Goal: Task Accomplishment & Management: Manage account settings

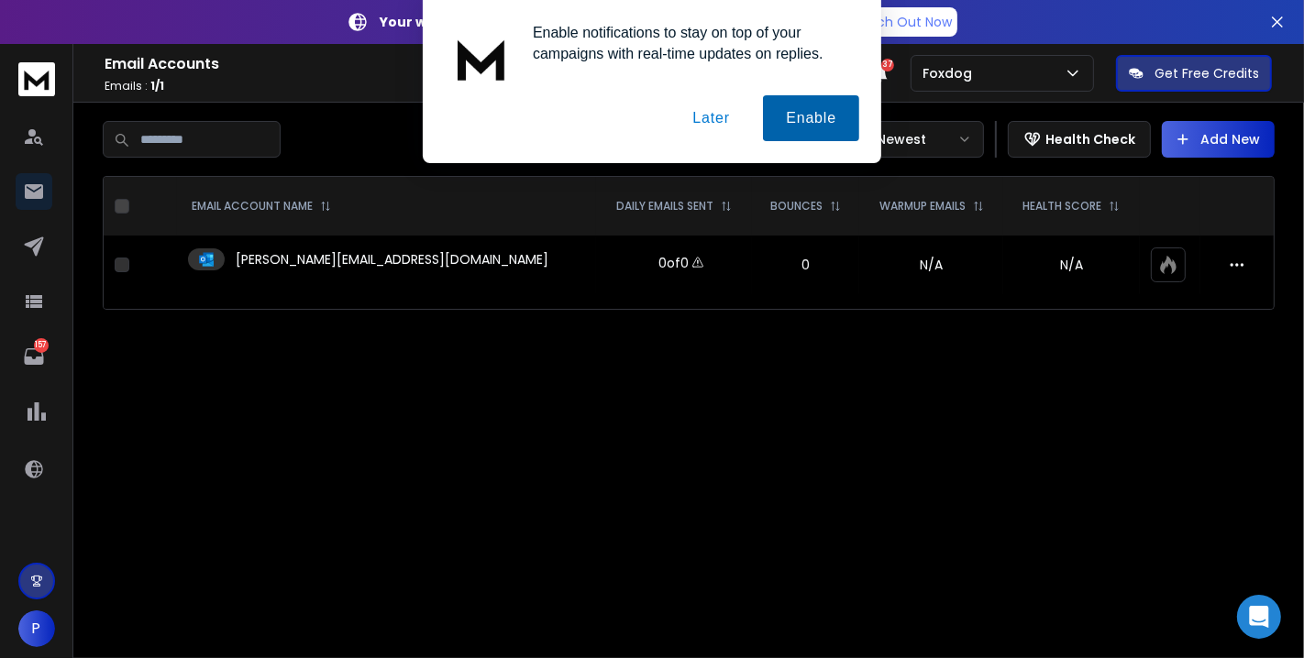
click at [803, 118] on button "Enable" at bounding box center [811, 118] width 96 height 46
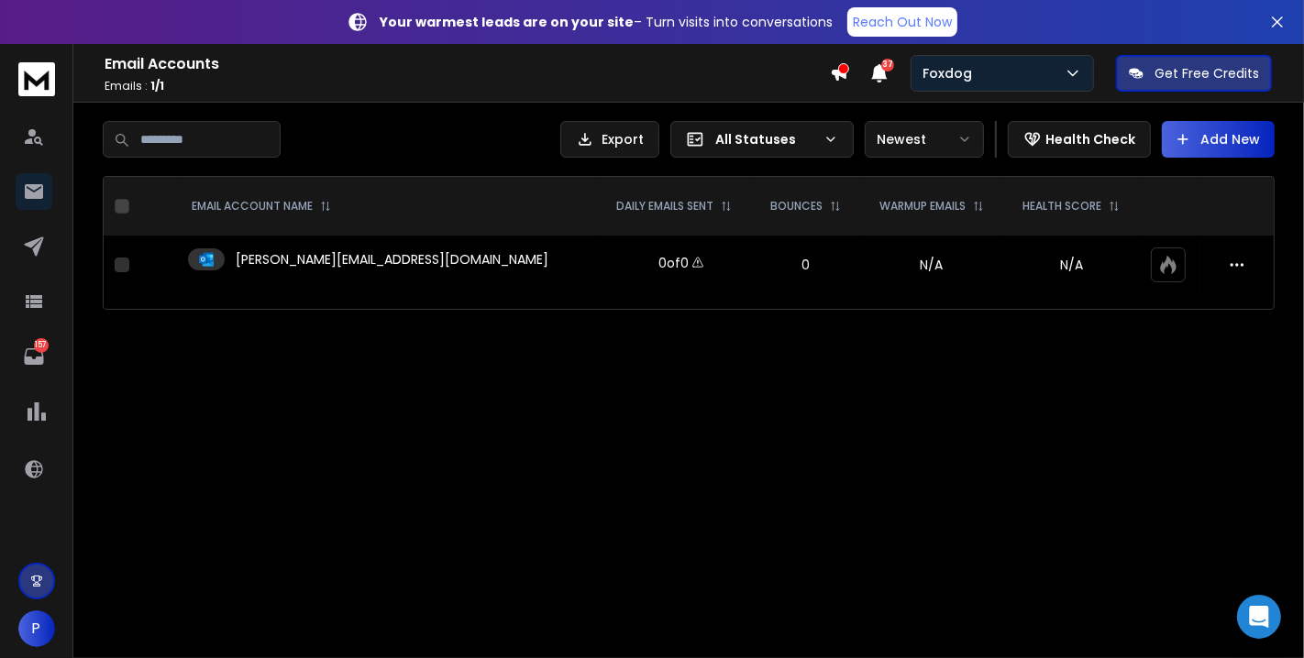
click at [1021, 81] on div "Foxdog" at bounding box center [1002, 73] width 160 height 18
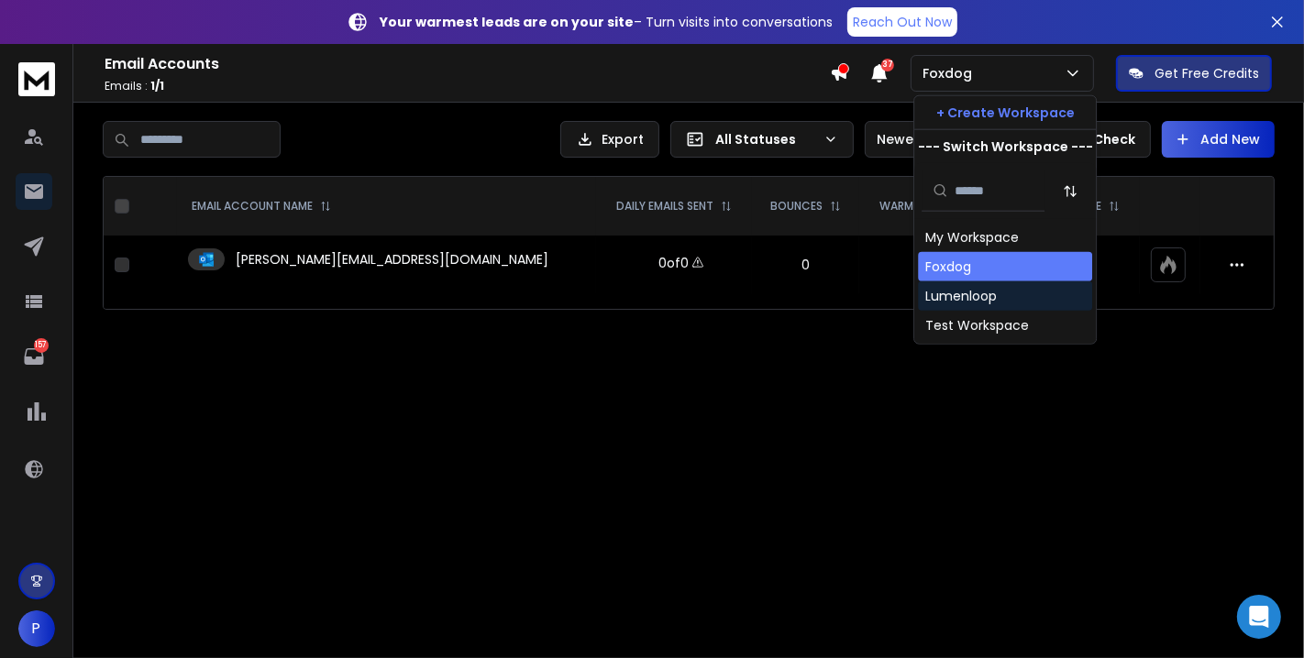
click at [971, 298] on div "Lumenloop" at bounding box center [961, 296] width 72 height 18
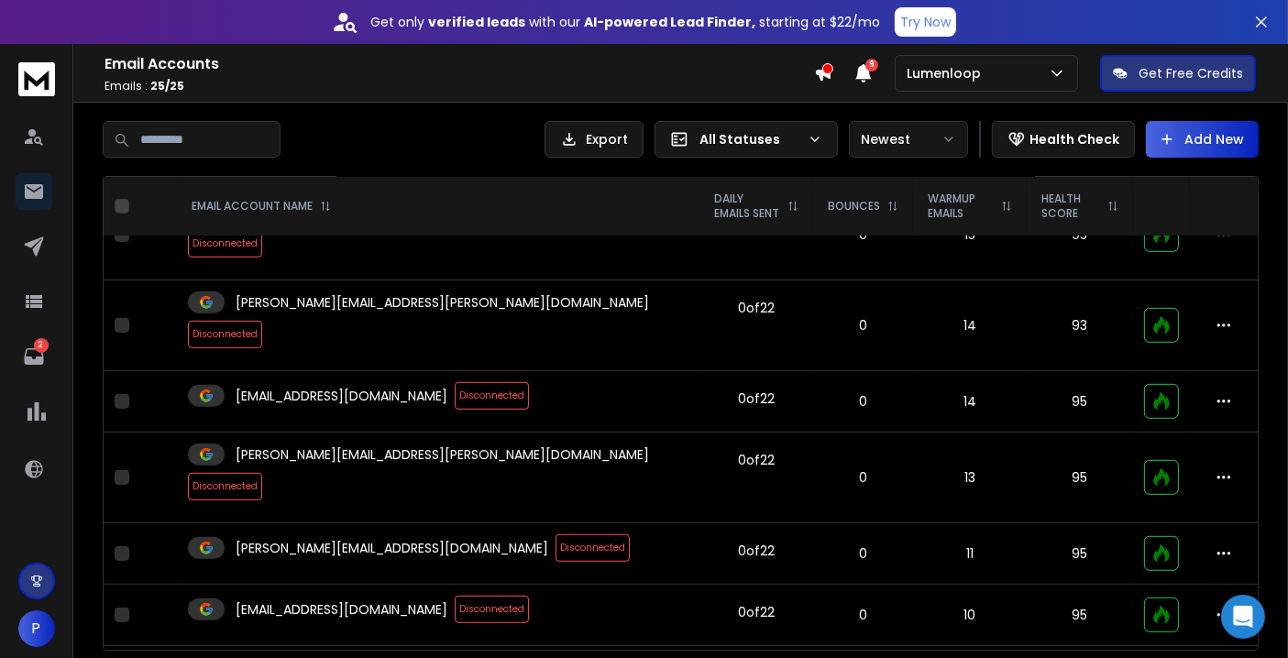
scroll to position [1116, 0]
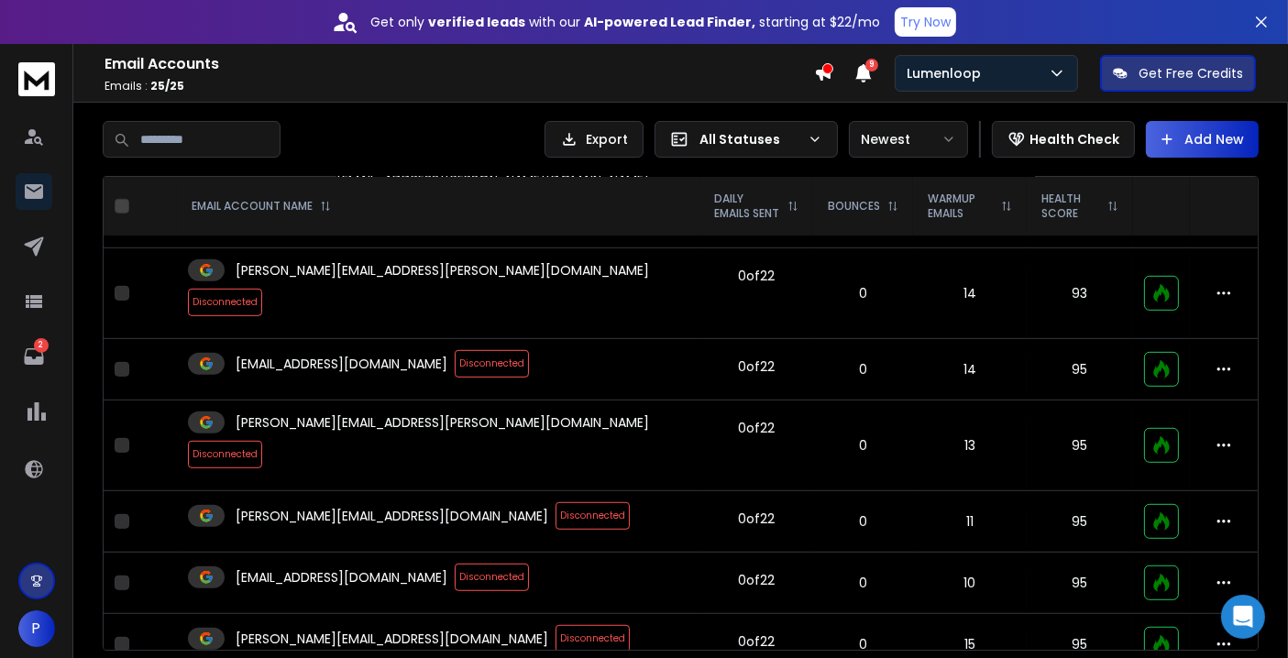
click at [997, 62] on button "Lumenloop" at bounding box center [986, 73] width 183 height 37
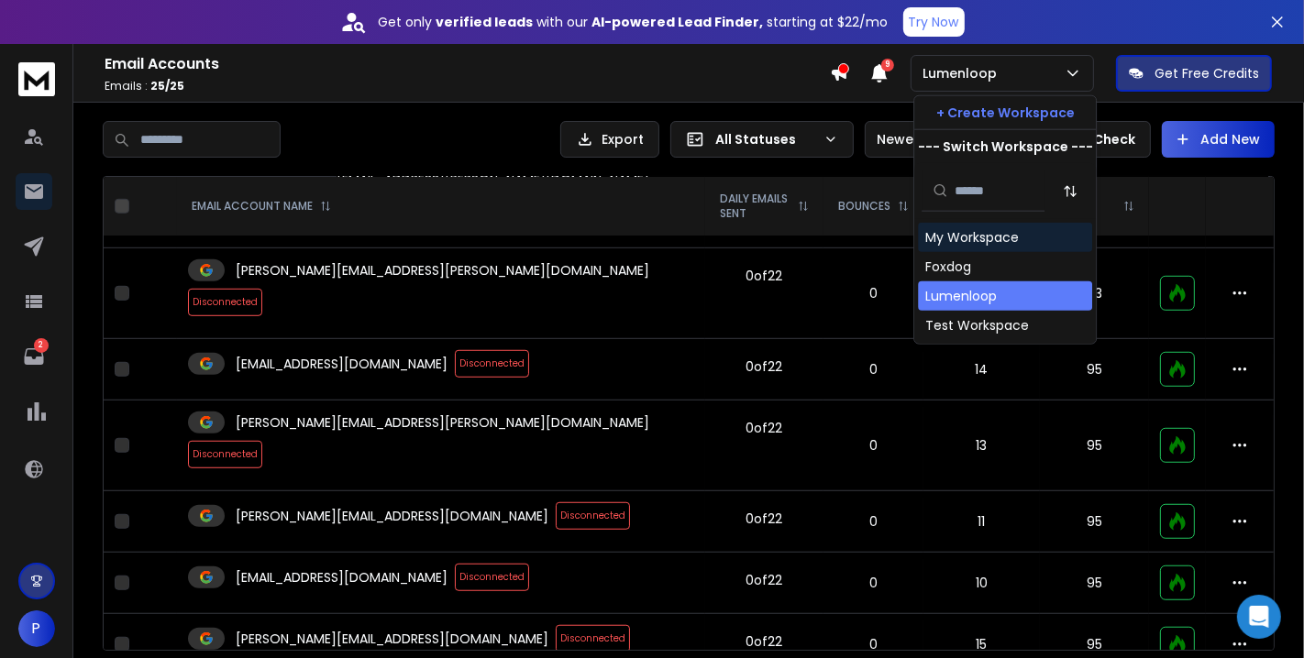
click at [964, 243] on div "My Workspace" at bounding box center [972, 237] width 94 height 18
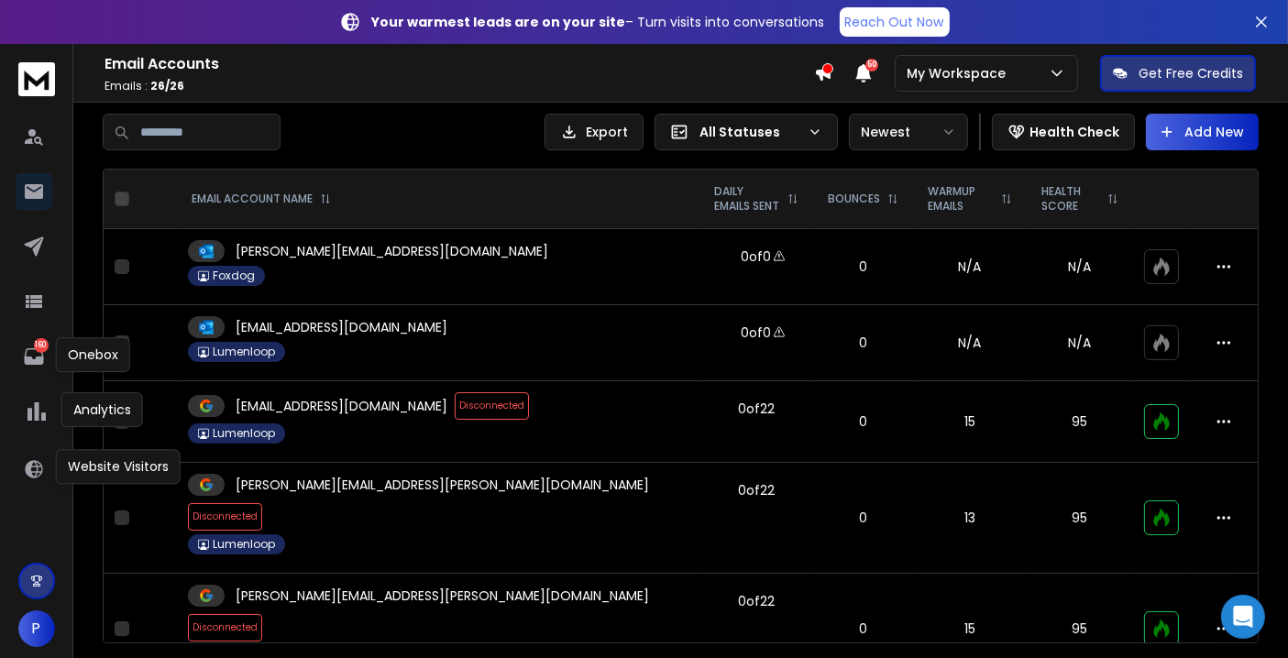
scroll to position [10, 0]
